Goal: Check status

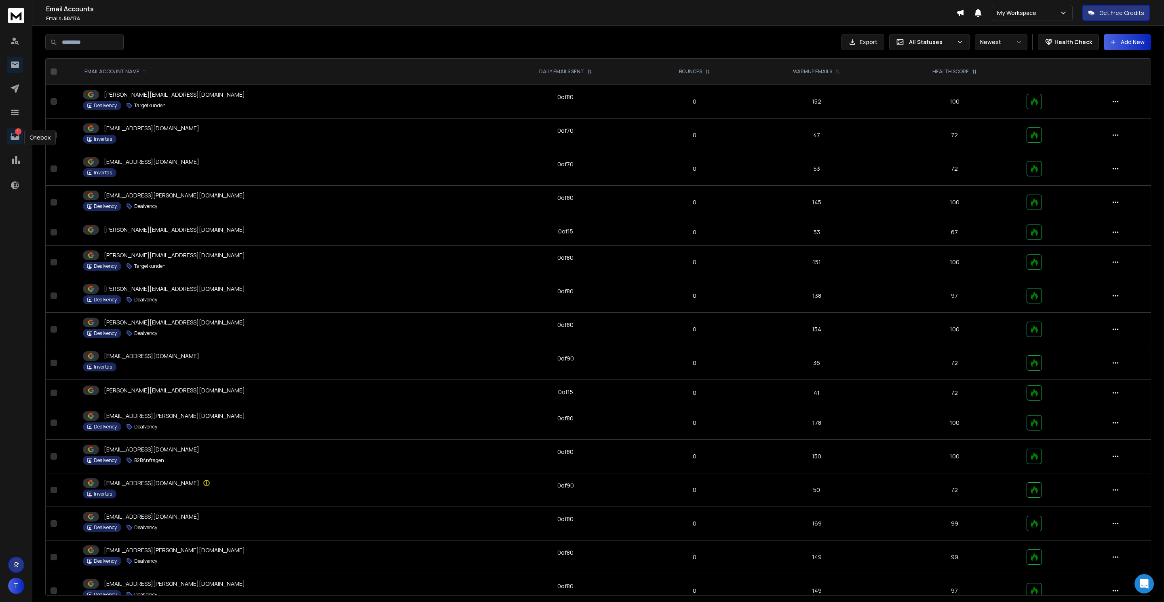
click at [16, 133] on p "1" at bounding box center [18, 131] width 6 height 6
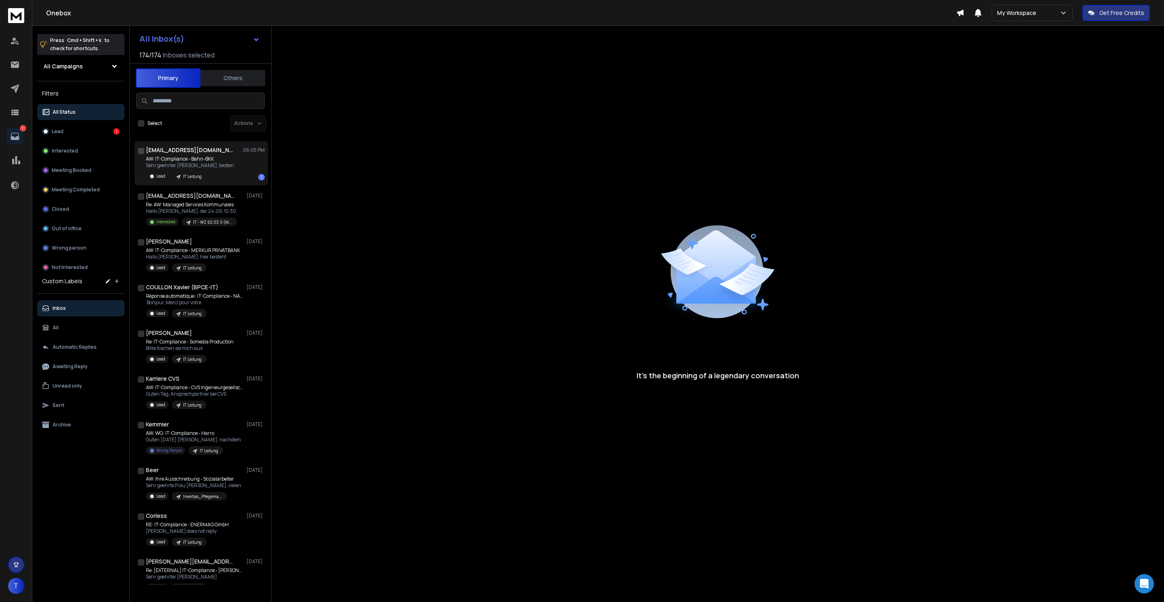
click at [252, 159] on div "AW: IT-Compliance - Bahn-BKK Sehr geehrter [PERSON_NAME], besten Lead IT Leitun…" at bounding box center [205, 168] width 119 height 25
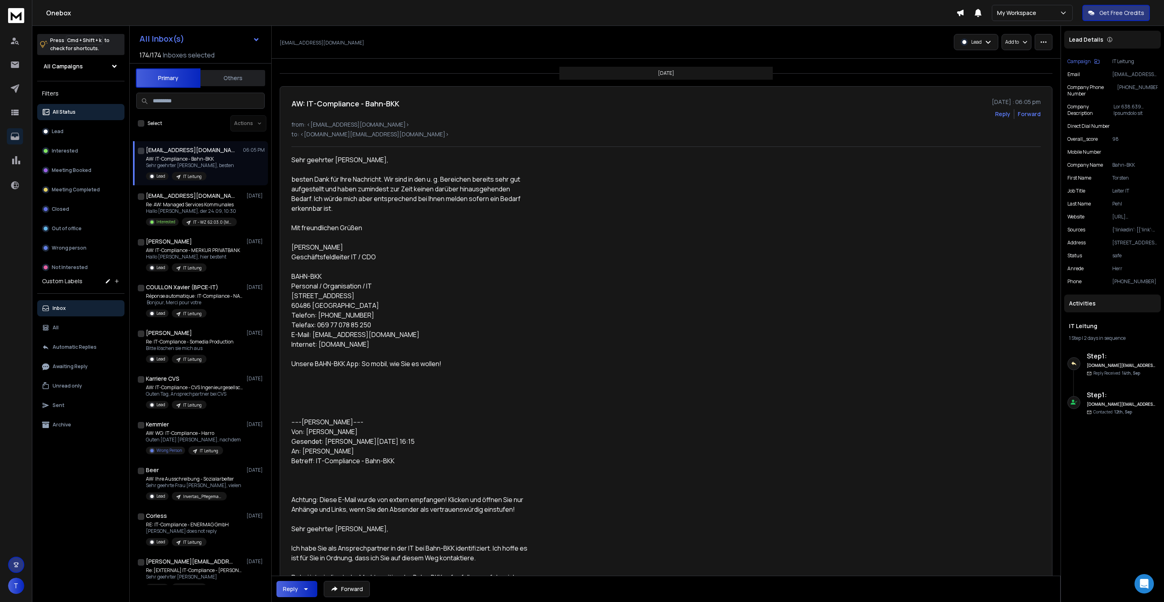
click at [426, 208] on div "Sehr geehrter [PERSON_NAME], besten Dank für Ihre Nachricht. Wir sind in den u.…" at bounding box center [413, 561] width 243 height 812
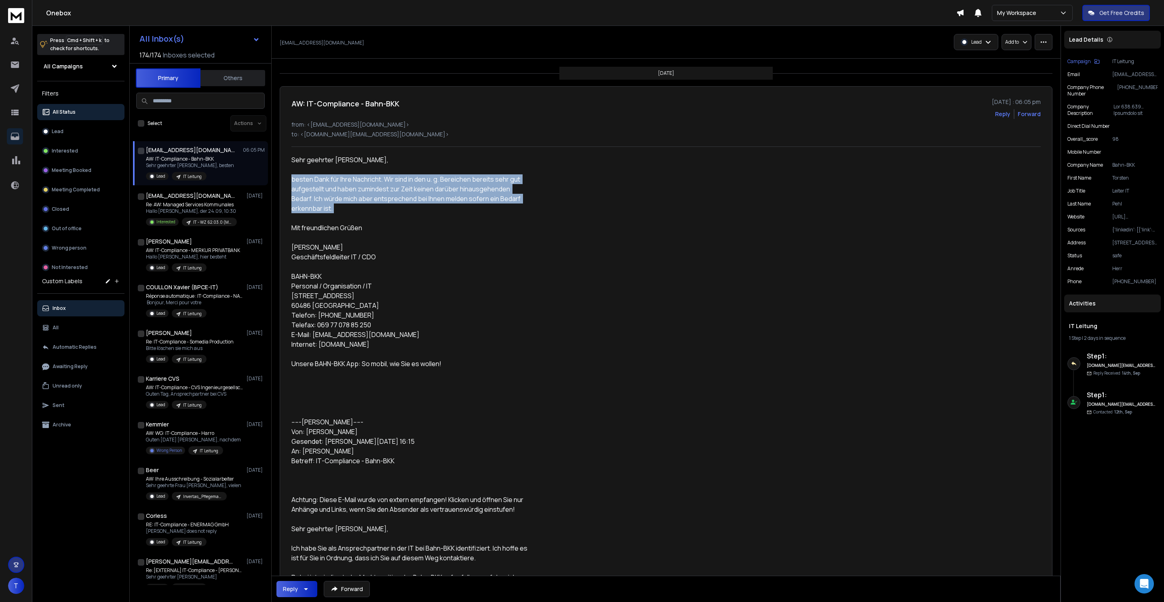
click at [426, 208] on div "Sehr geehrter [PERSON_NAME], besten Dank für Ihre Nachricht. Wir sind in den u.…" at bounding box center [413, 561] width 243 height 812
click at [433, 211] on div "Sehr geehrter [PERSON_NAME], besten Dank für Ihre Nachricht. Wir sind in den u.…" at bounding box center [413, 561] width 243 height 812
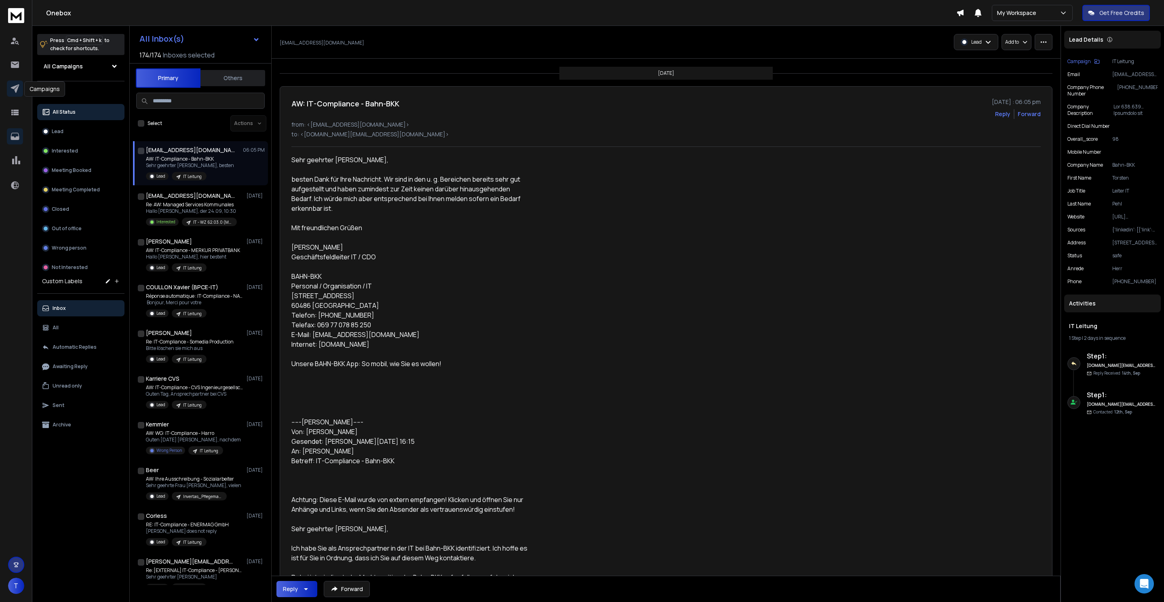
click at [7, 81] on link at bounding box center [15, 88] width 16 height 16
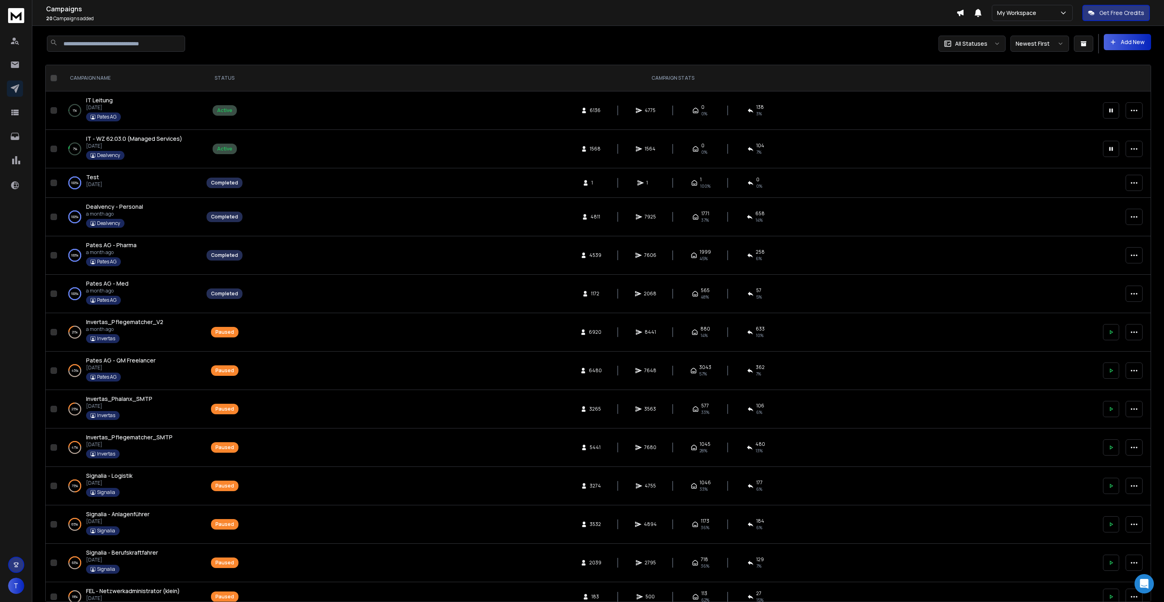
click at [541, 146] on div "1568 1564 0 0 % 104 7 %" at bounding box center [672, 148] width 841 height 13
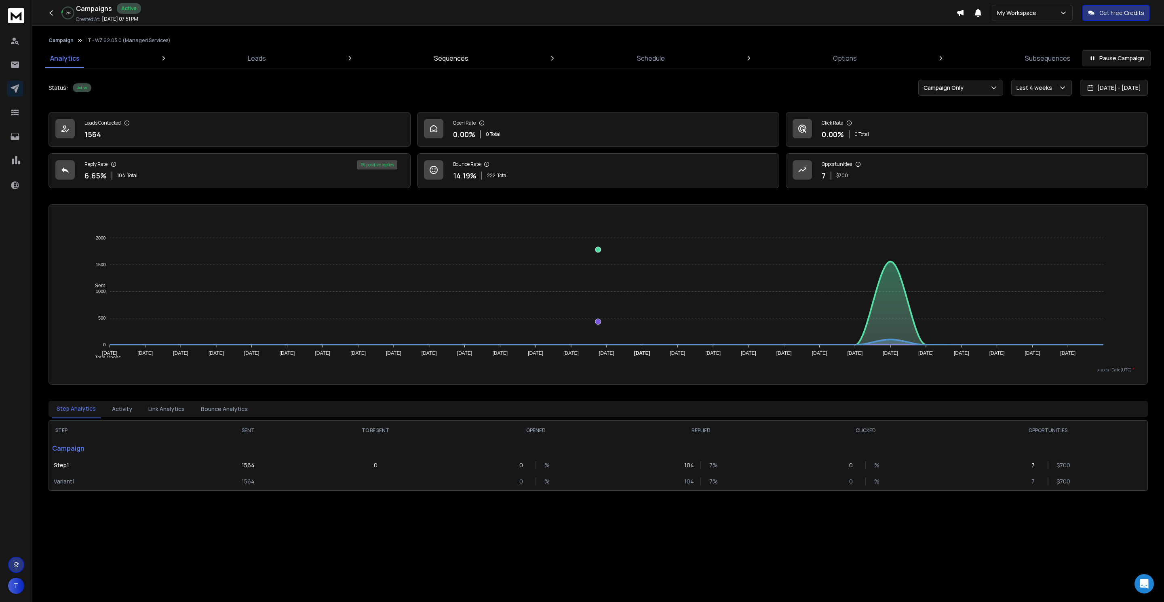
click at [448, 57] on p "Sequences" at bounding box center [451, 58] width 34 height 10
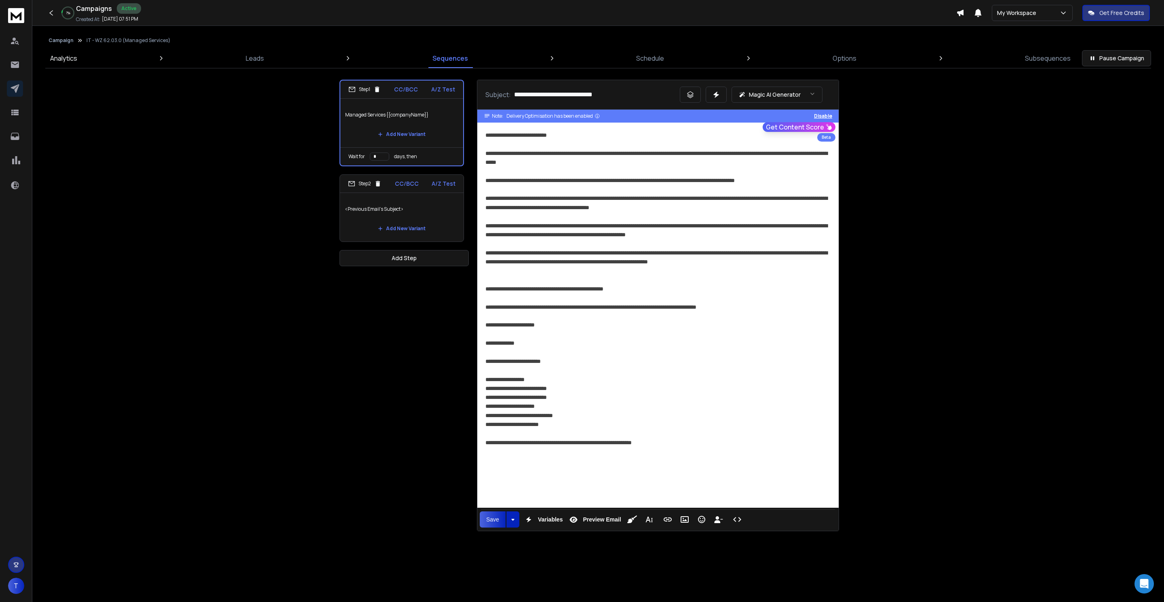
click at [81, 57] on link "Analytics" at bounding box center [63, 58] width 37 height 19
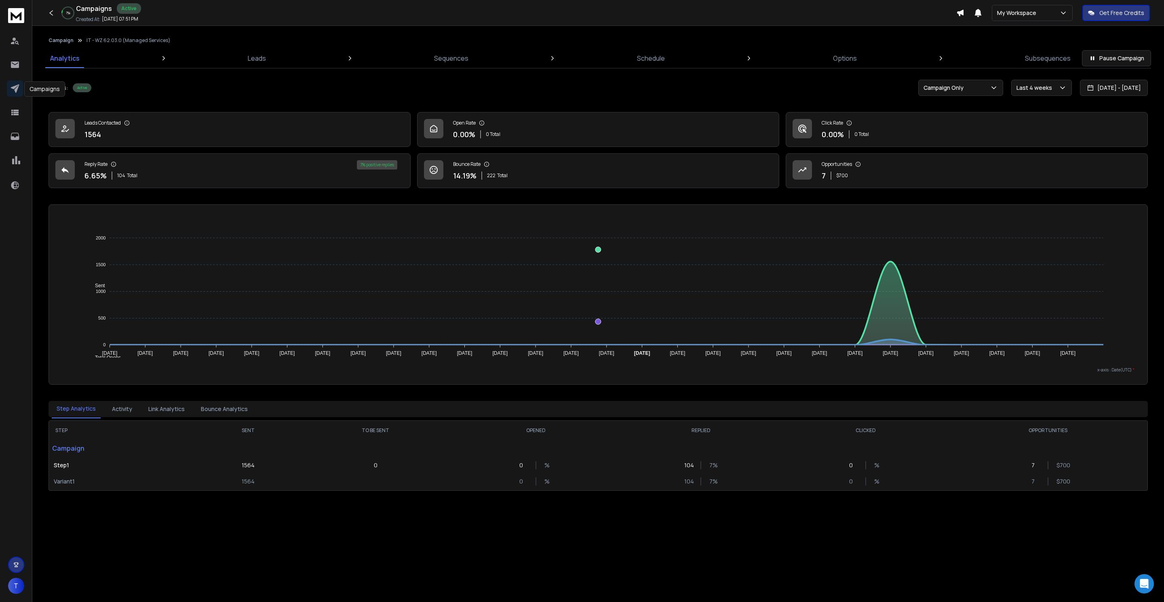
click at [11, 85] on icon at bounding box center [15, 89] width 10 height 10
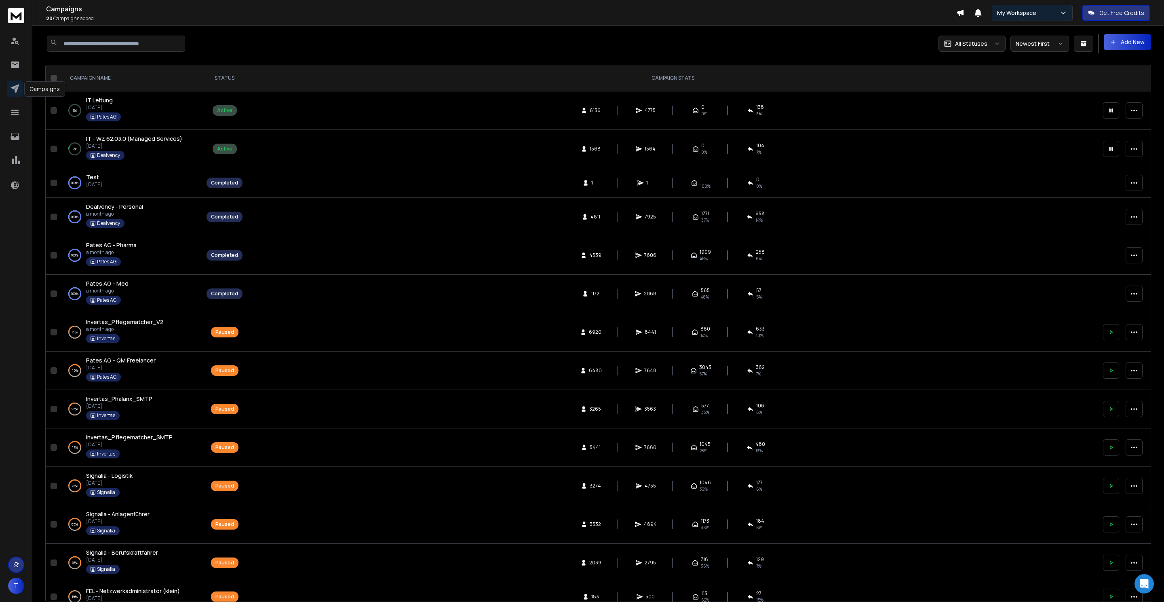
click at [1031, 15] on p "My Workspace" at bounding box center [1018, 13] width 42 height 8
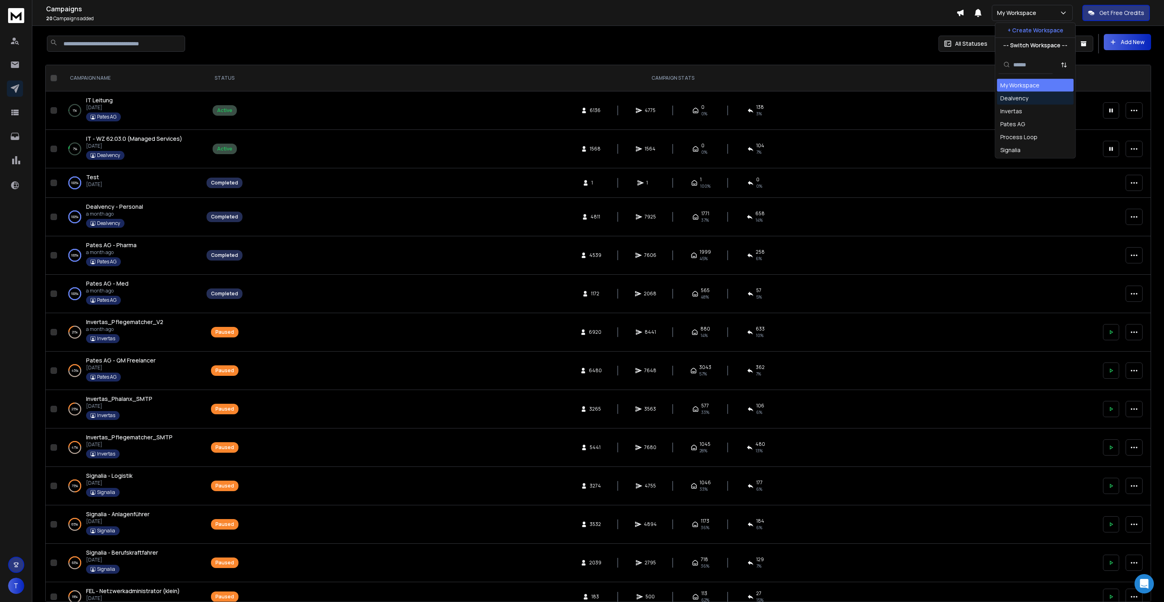
click at [1026, 97] on div "Dealvency" at bounding box center [1015, 98] width 28 height 8
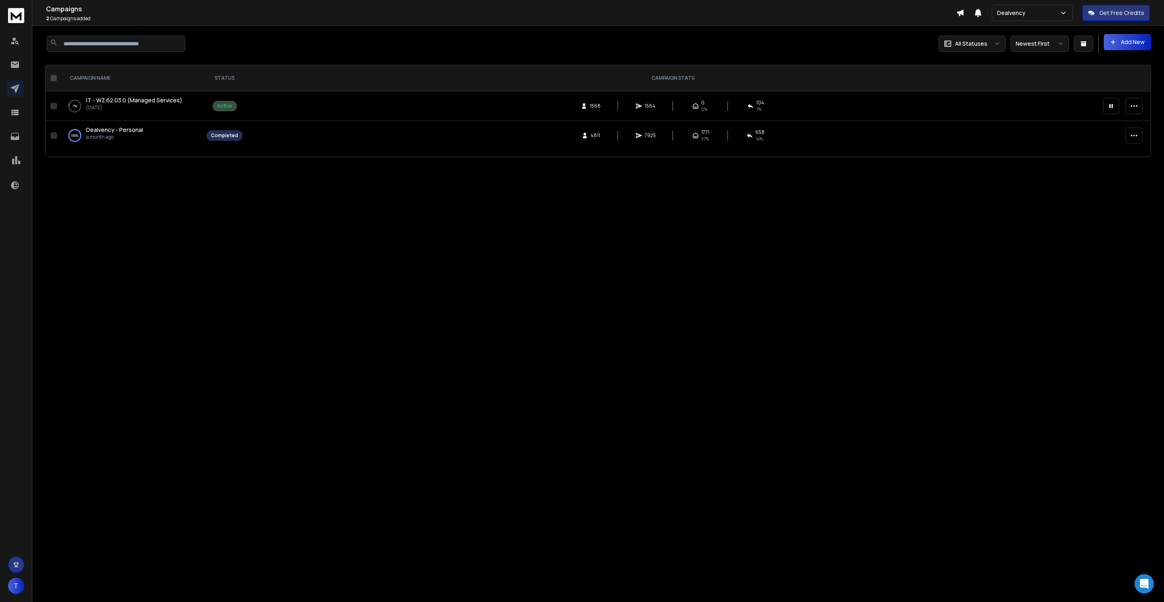
click at [154, 130] on div "100 % Dealvency - Personal a month ago" at bounding box center [130, 135] width 125 height 19
